Goal: Navigation & Orientation: Find specific page/section

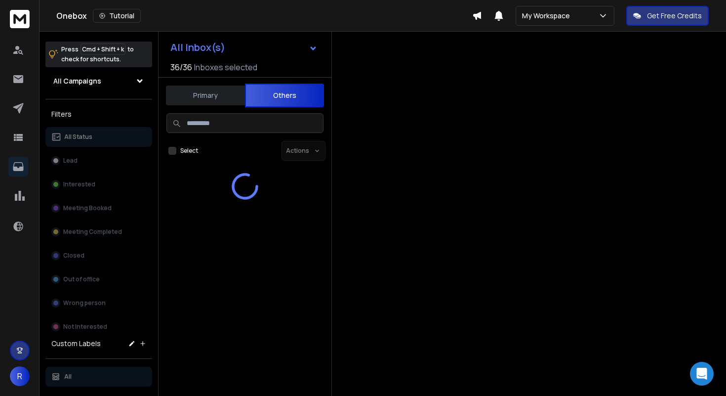
click at [269, 94] on button "Others" at bounding box center [284, 95] width 79 height 24
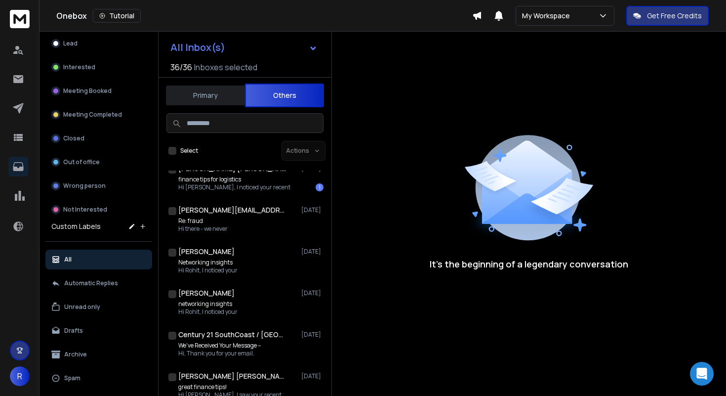
scroll to position [142, 0]
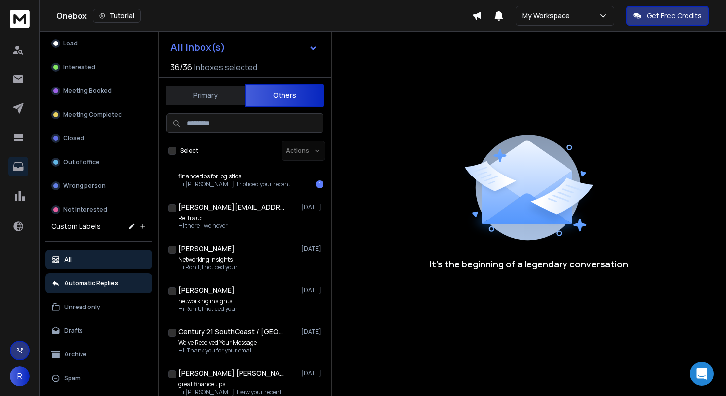
click at [105, 279] on p "Automatic Replies" at bounding box center [91, 283] width 54 height 8
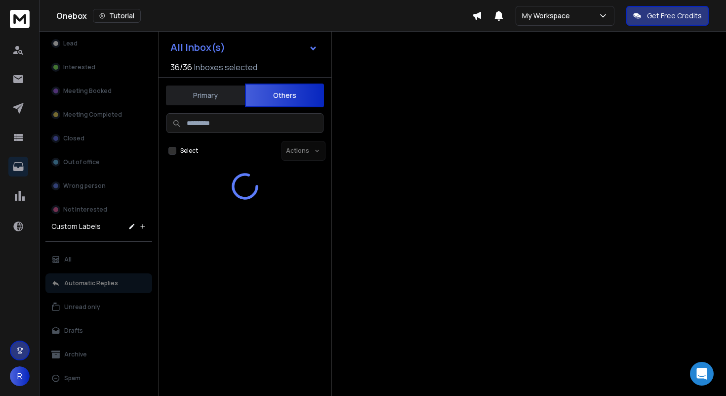
scroll to position [0, 0]
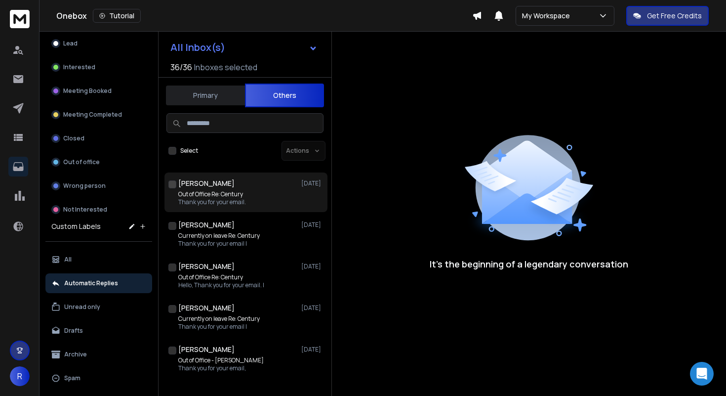
click at [225, 199] on p "Thank you for your email." at bounding box center [212, 202] width 68 height 8
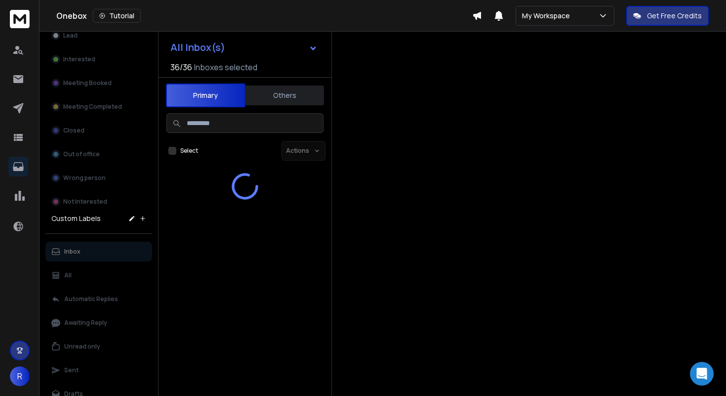
click at [220, 97] on button "Primary" at bounding box center [205, 95] width 79 height 24
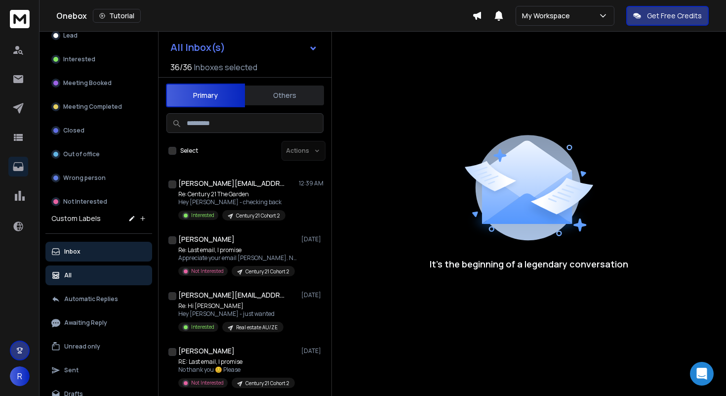
click at [128, 268] on button "All" at bounding box center [98, 275] width 107 height 20
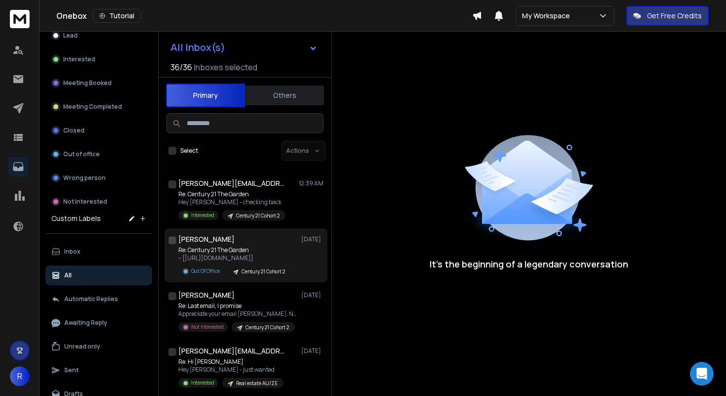
click at [239, 250] on p "Re: Century 21 The Garden" at bounding box center [234, 250] width 113 height 8
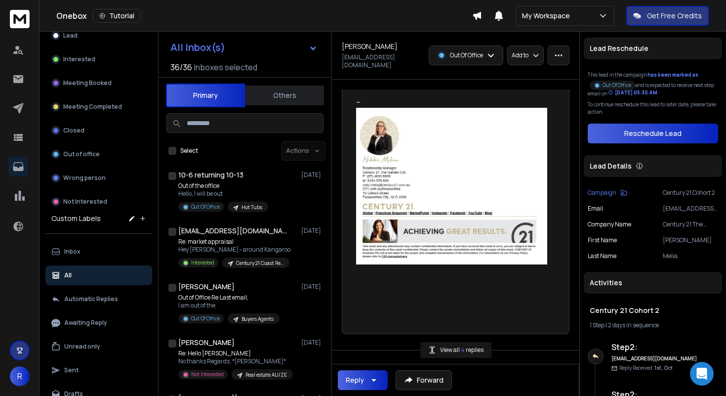
scroll to position [288, 0]
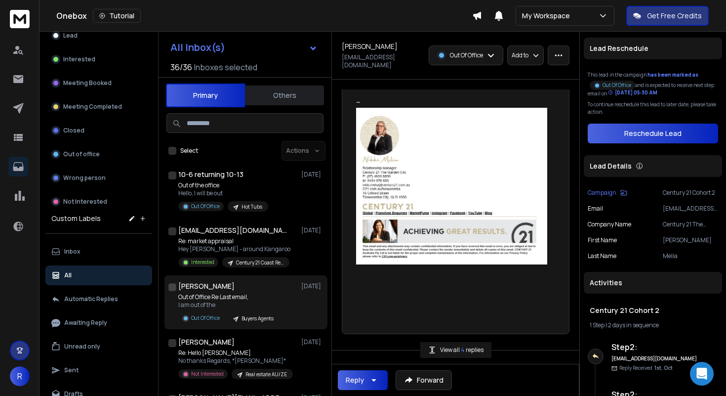
click at [252, 297] on p "Out of Office Re:Last email," at bounding box center [228, 297] width 101 height 8
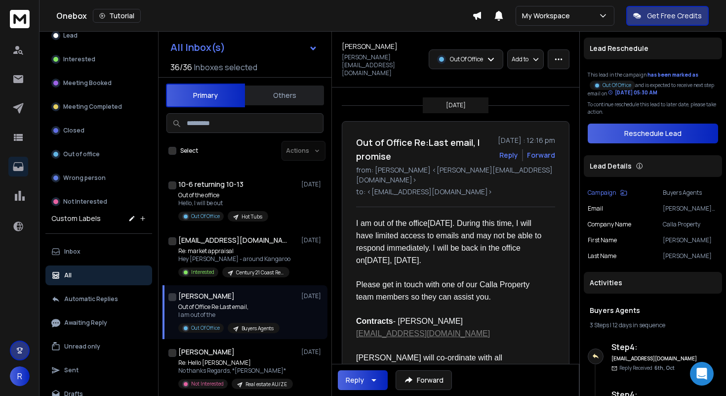
scroll to position [181, 0]
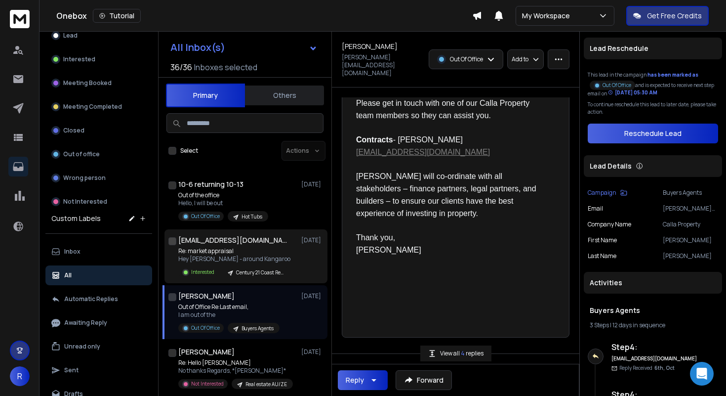
click at [243, 267] on div "Century 21 Coast Realty Mandurah" at bounding box center [255, 272] width 67 height 10
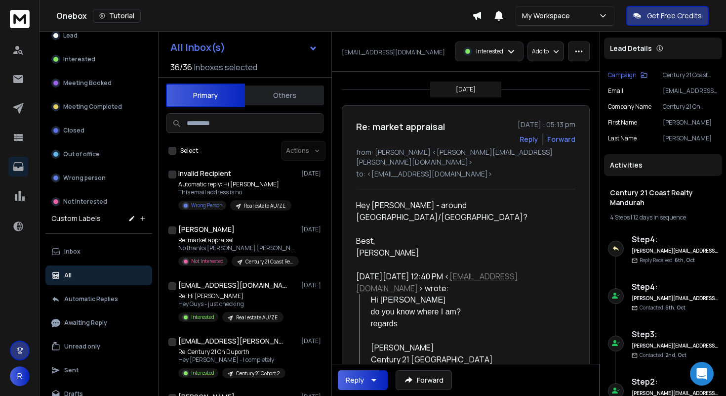
scroll to position [692, 0]
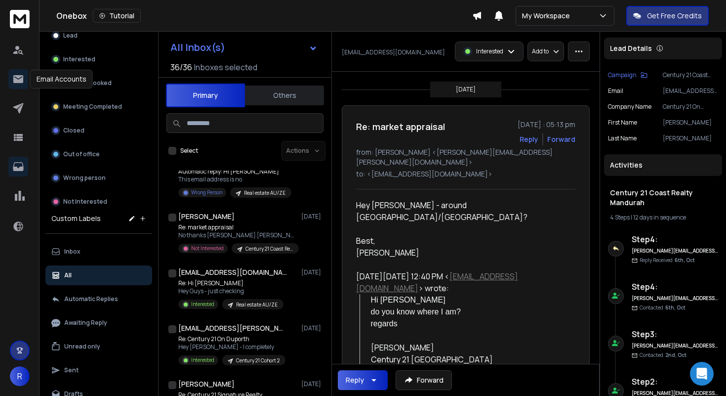
click at [14, 84] on icon at bounding box center [18, 79] width 12 height 12
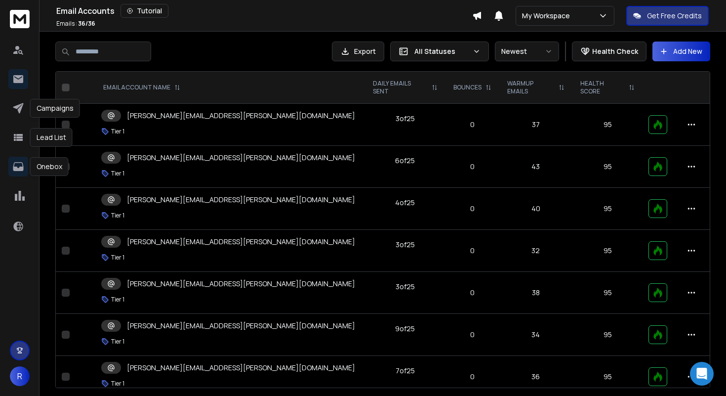
click at [23, 173] on link at bounding box center [18, 167] width 20 height 20
